Goal: Information Seeking & Learning: Check status

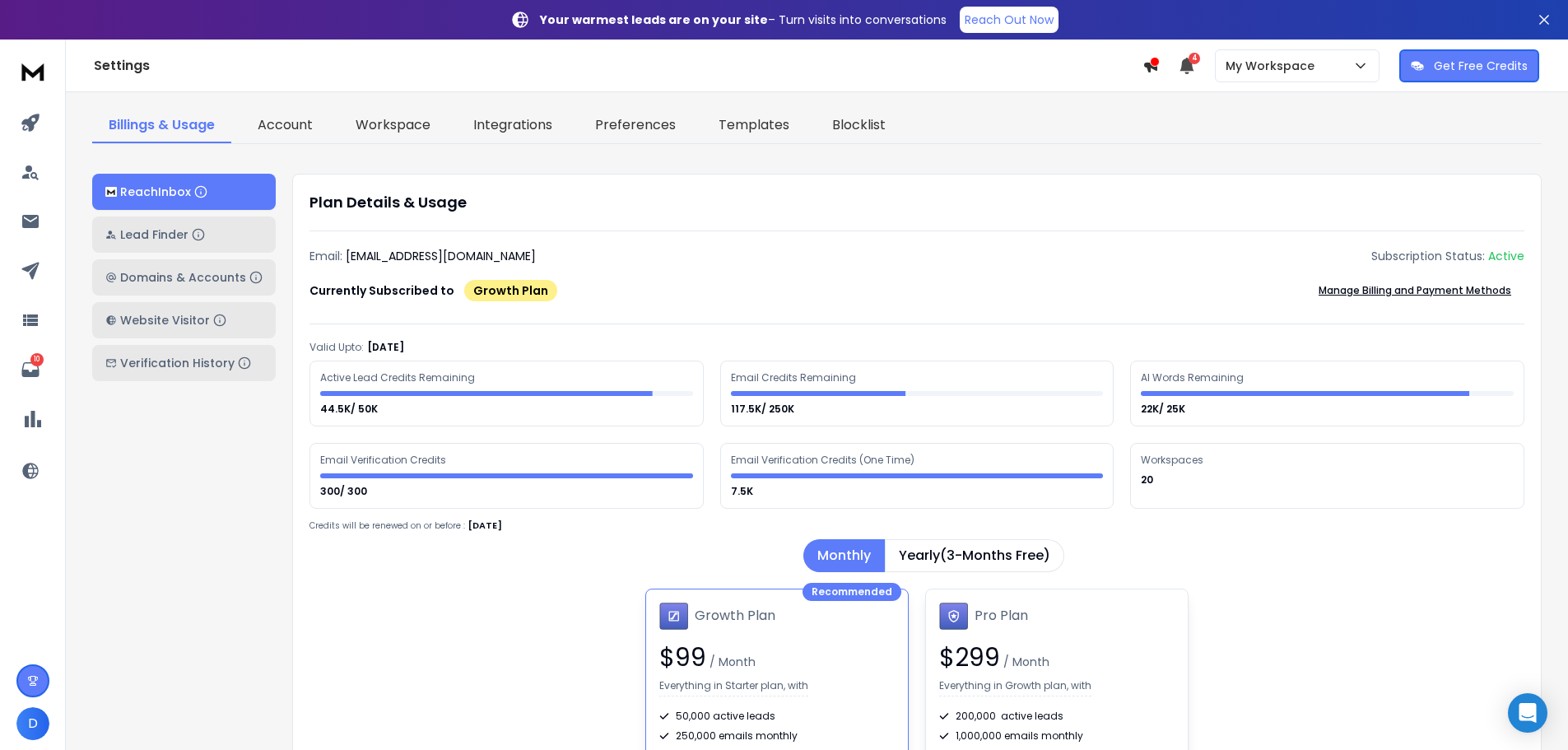
click at [184, 364] on button "Verification History" at bounding box center [184, 362] width 184 height 36
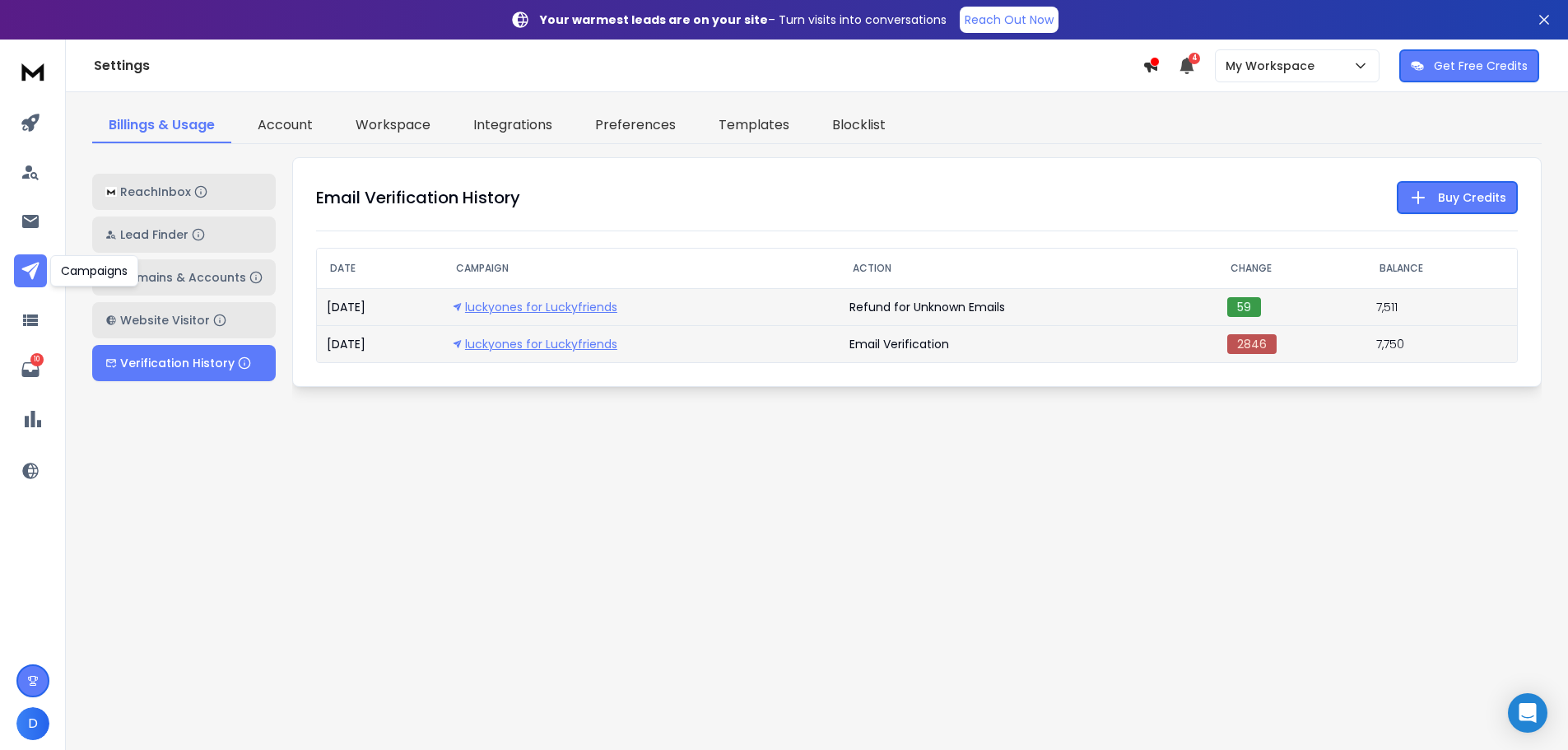
click at [22, 262] on icon at bounding box center [30, 270] width 19 height 19
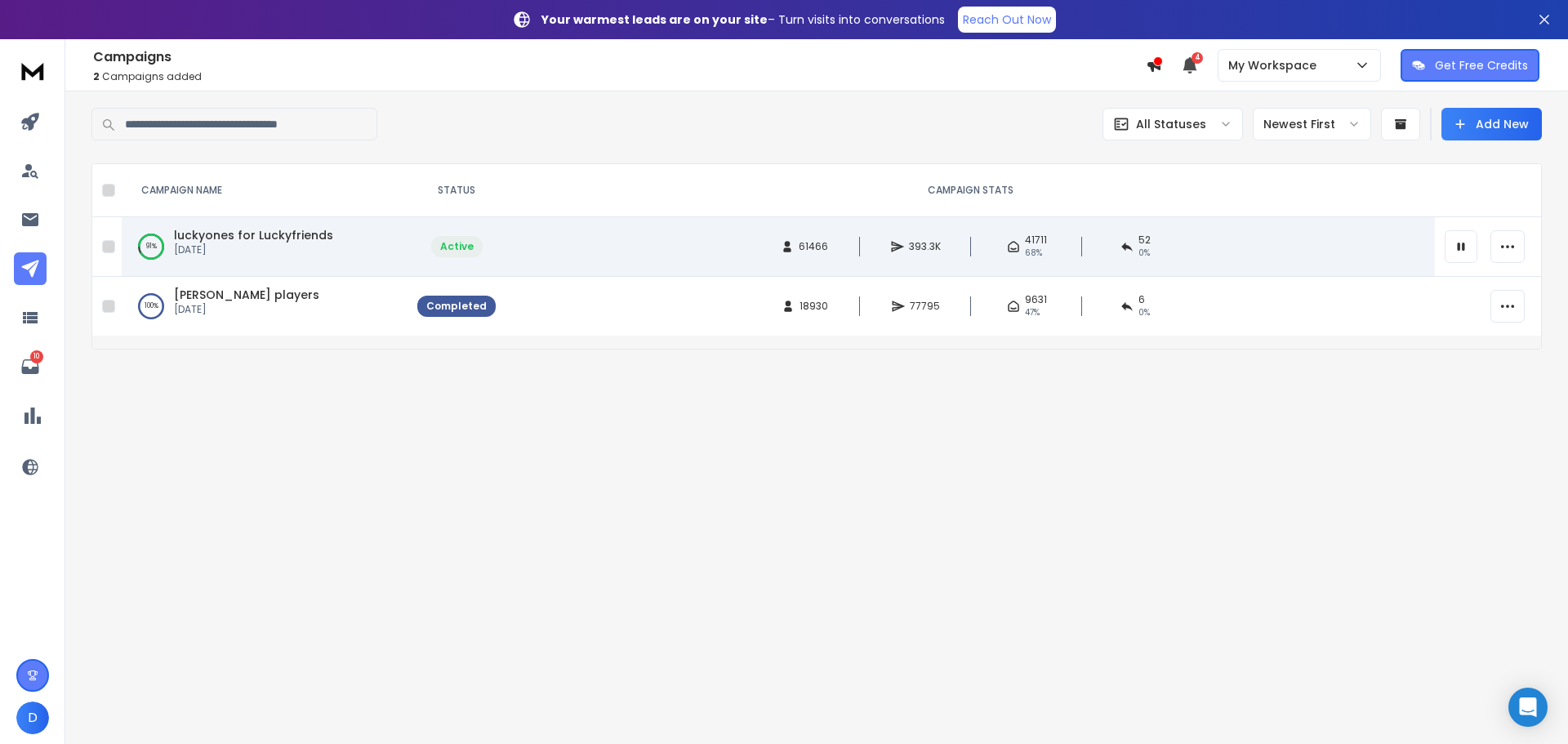
click at [281, 241] on span "luckyones for Luckyfriends" at bounding box center [253, 234] width 159 height 16
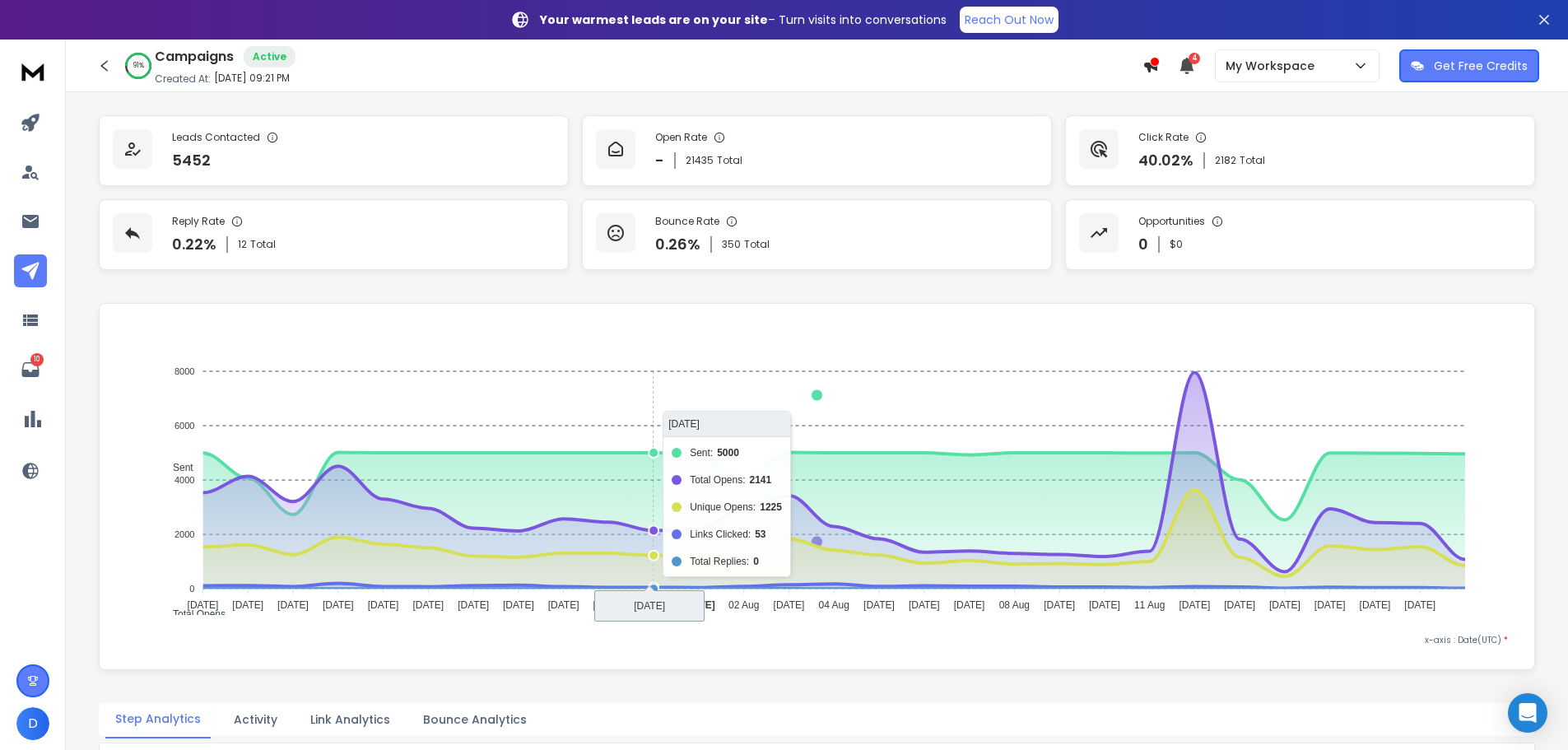
scroll to position [247, 0]
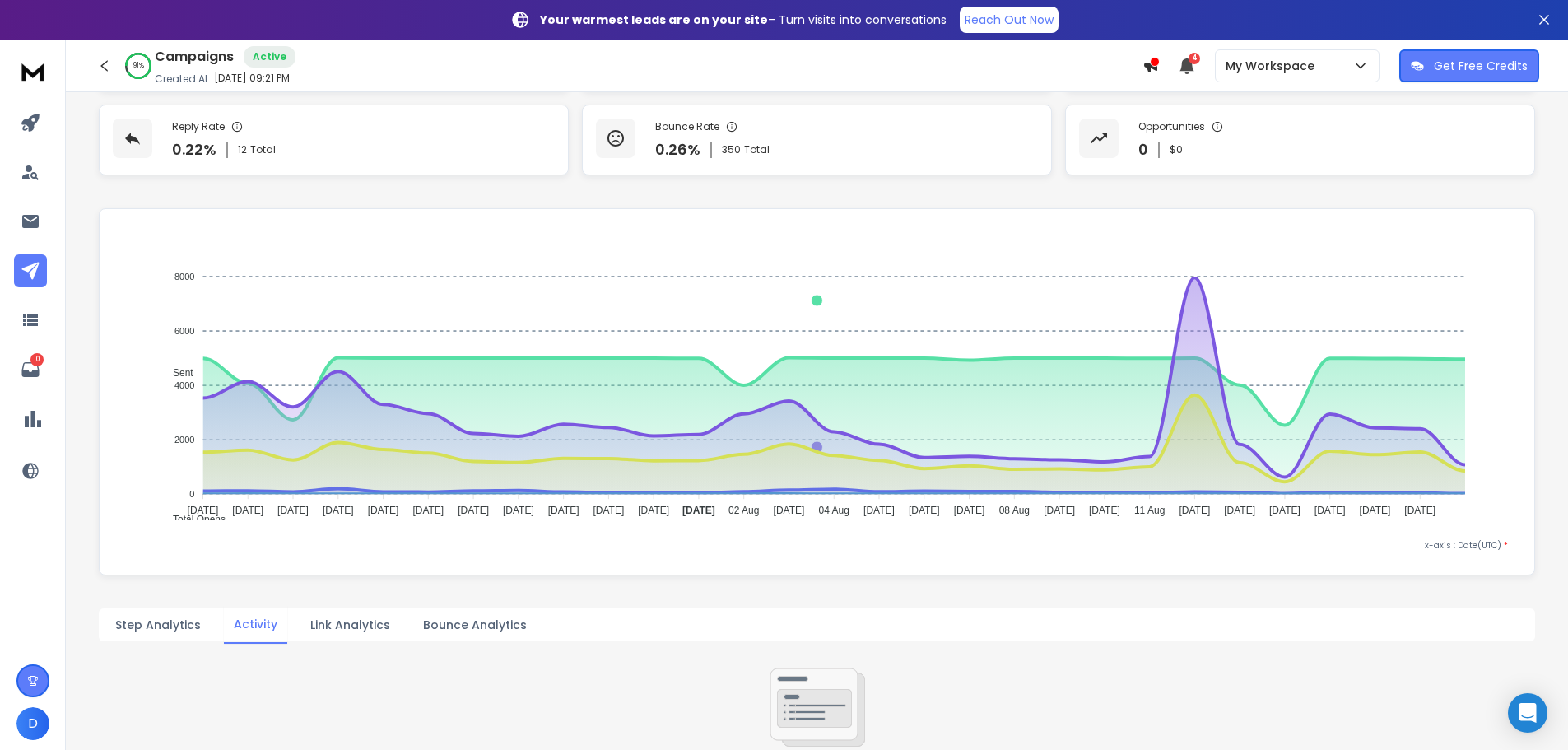
click at [254, 622] on button "Activity" at bounding box center [255, 625] width 63 height 38
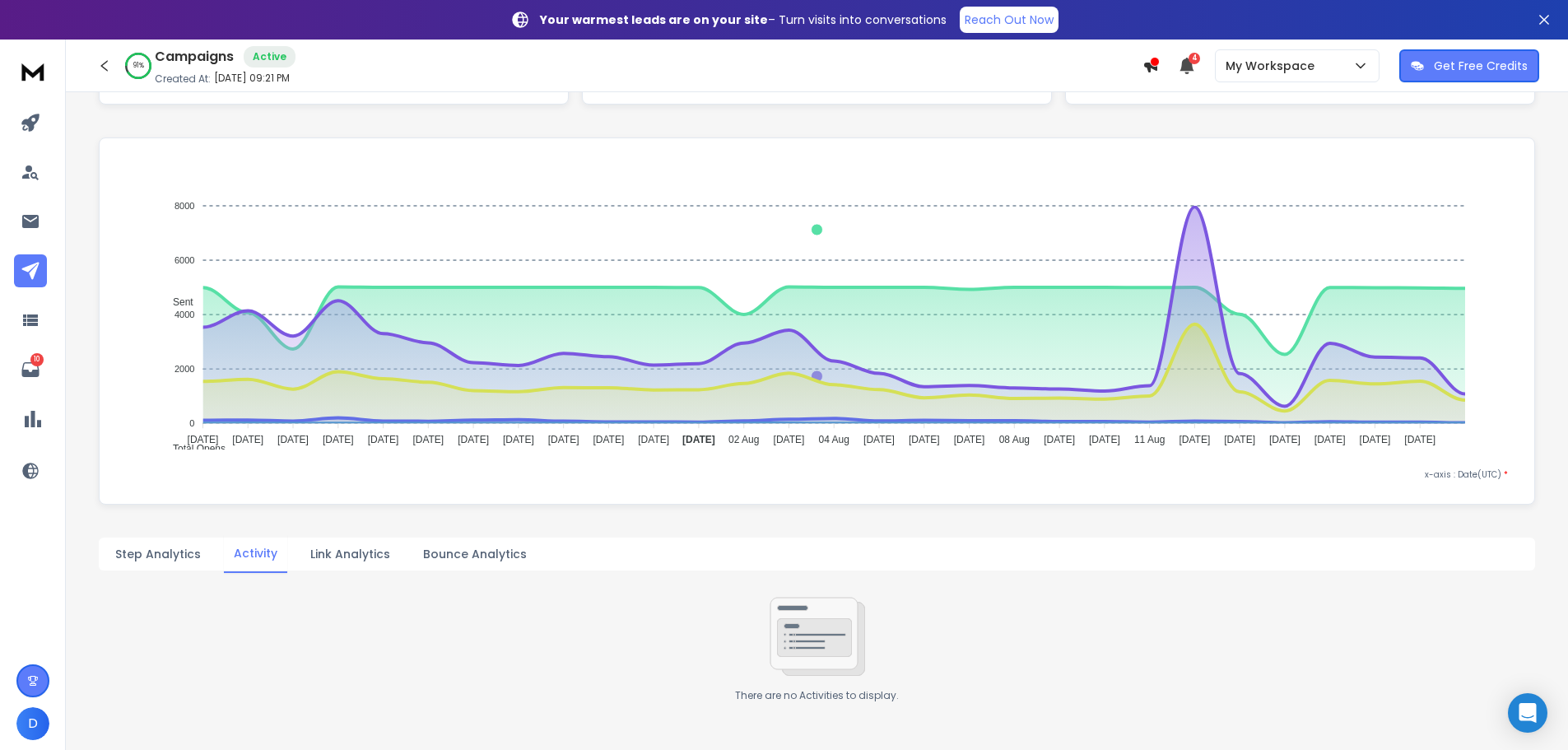
scroll to position [319, 0]
click at [160, 546] on button "Step Analytics" at bounding box center [158, 552] width 105 height 36
click at [254, 553] on button "Activity" at bounding box center [255, 552] width 63 height 38
